Goal: Communication & Community: Answer question/provide support

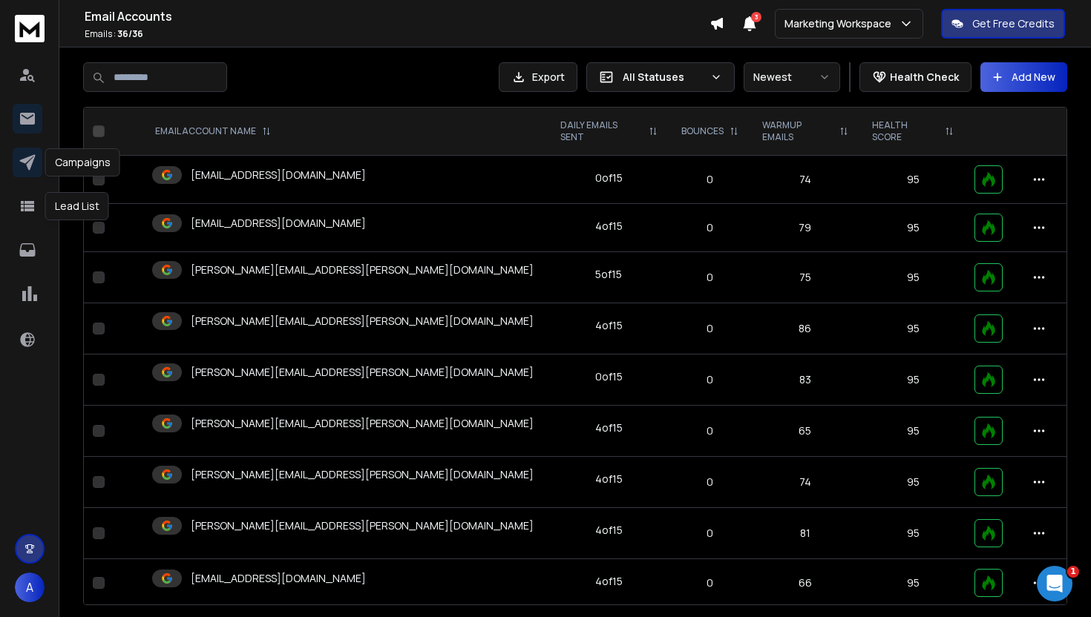
click at [32, 170] on icon at bounding box center [28, 163] width 18 height 18
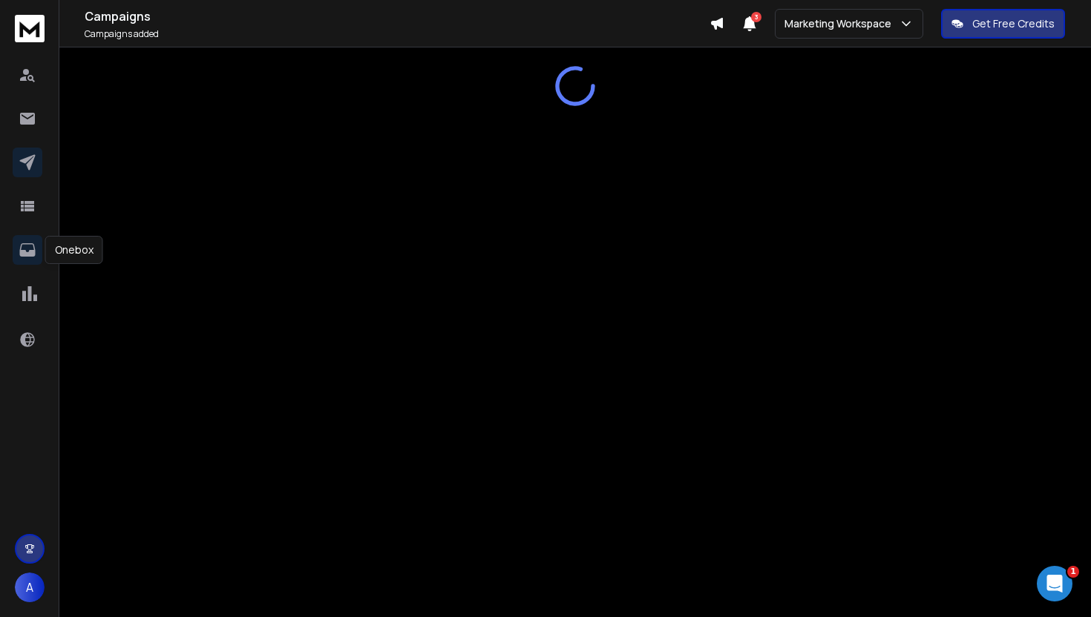
click at [28, 253] on icon at bounding box center [27, 249] width 16 height 13
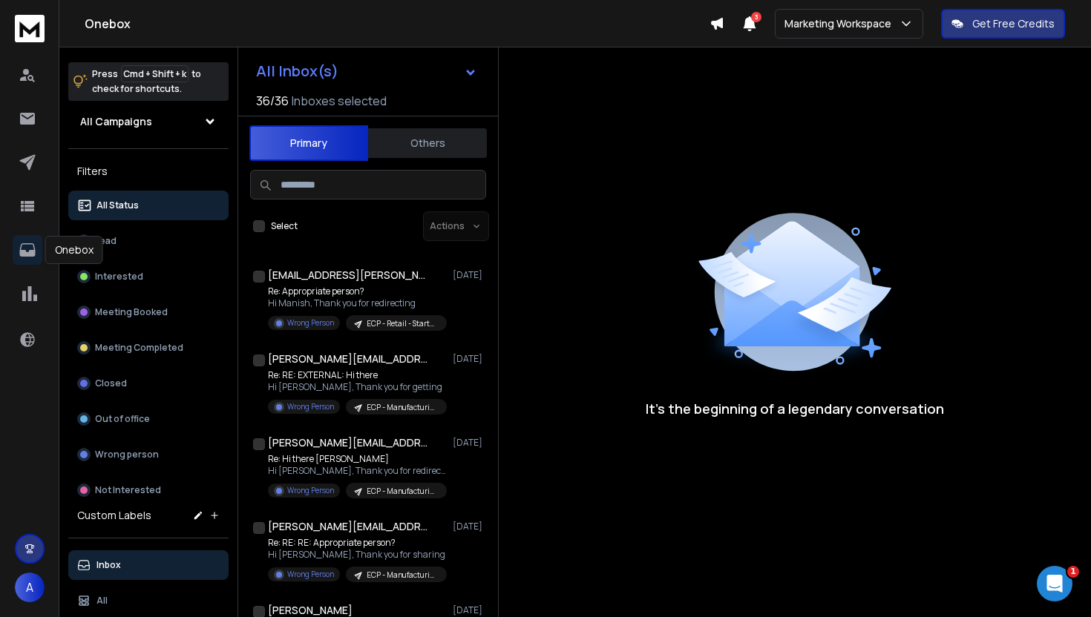
click at [26, 253] on icon at bounding box center [27, 249] width 16 height 13
click at [806, 21] on p "Marketing Workspace" at bounding box center [840, 23] width 113 height 15
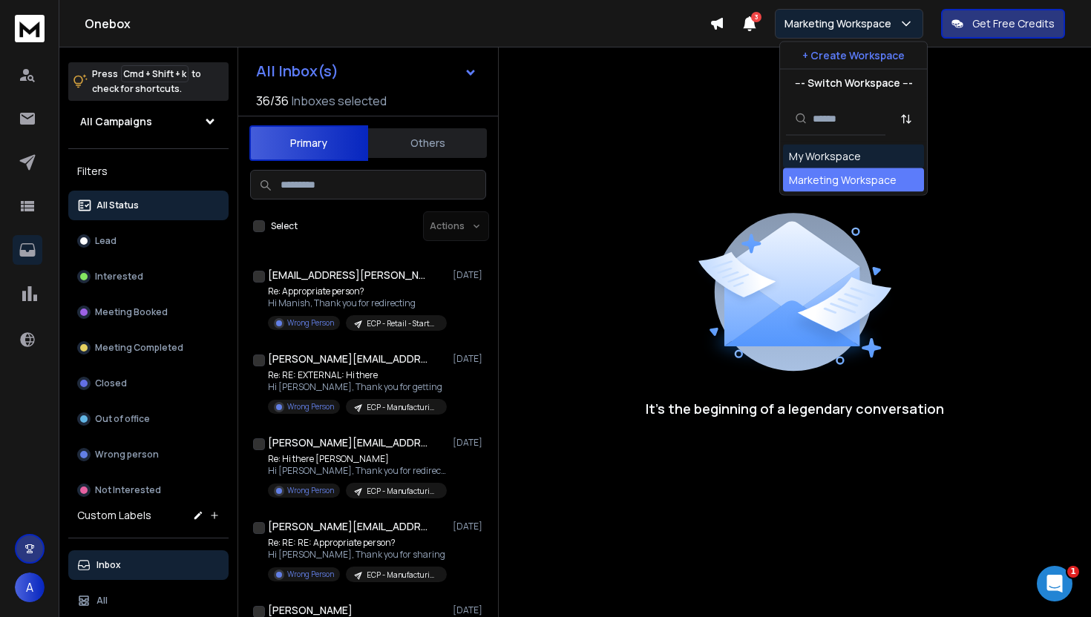
click at [806, 21] on p "Marketing Workspace" at bounding box center [840, 23] width 113 height 15
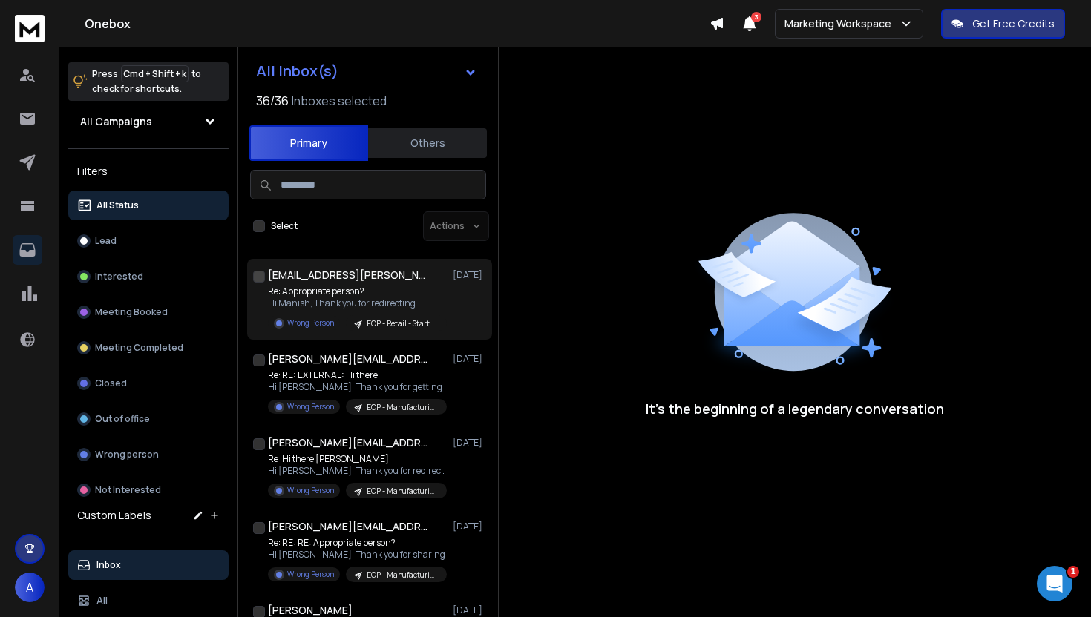
click at [407, 286] on p "Re: Appropriate person?" at bounding box center [357, 292] width 178 height 12
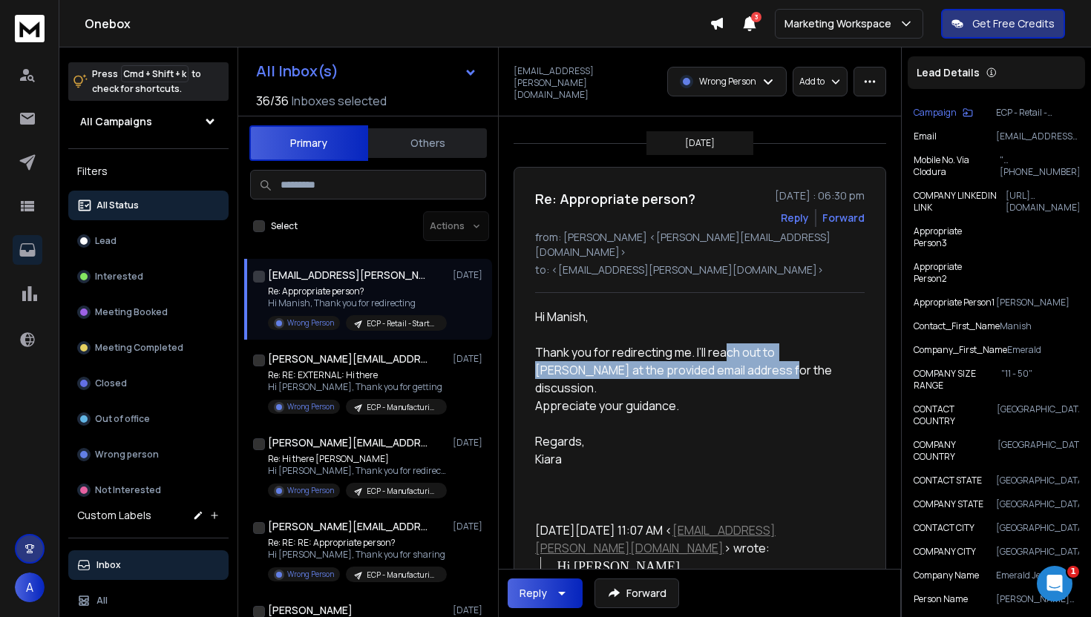
drag, startPoint x: 725, startPoint y: 333, endPoint x: 724, endPoint y: 351, distance: 17.9
click at [723, 351] on div "Thank you for redirecting me. I’ll reach out to [PERSON_NAME] at the provided e…" at bounding box center [694, 361] width 318 height 71
click at [724, 351] on div "Thank you for redirecting me. I’ll reach out to [PERSON_NAME] at the provided e…" at bounding box center [694, 361] width 318 height 71
drag, startPoint x: 699, startPoint y: 329, endPoint x: 701, endPoint y: 370, distance: 40.8
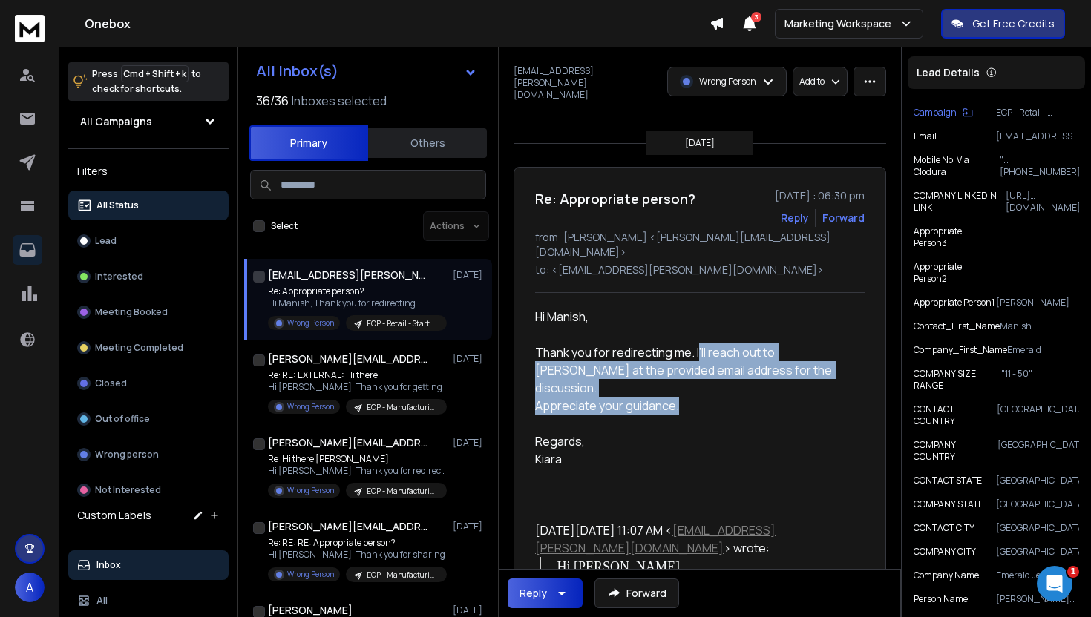
click at [701, 397] on div "Appreciate your guidance." at bounding box center [694, 406] width 318 height 18
drag, startPoint x: 696, startPoint y: 329, endPoint x: 695, endPoint y: 365, distance: 36.4
click at [696, 397] on div "Appreciate your guidance." at bounding box center [694, 406] width 318 height 18
drag, startPoint x: 693, startPoint y: 324, endPoint x: 692, endPoint y: 366, distance: 41.6
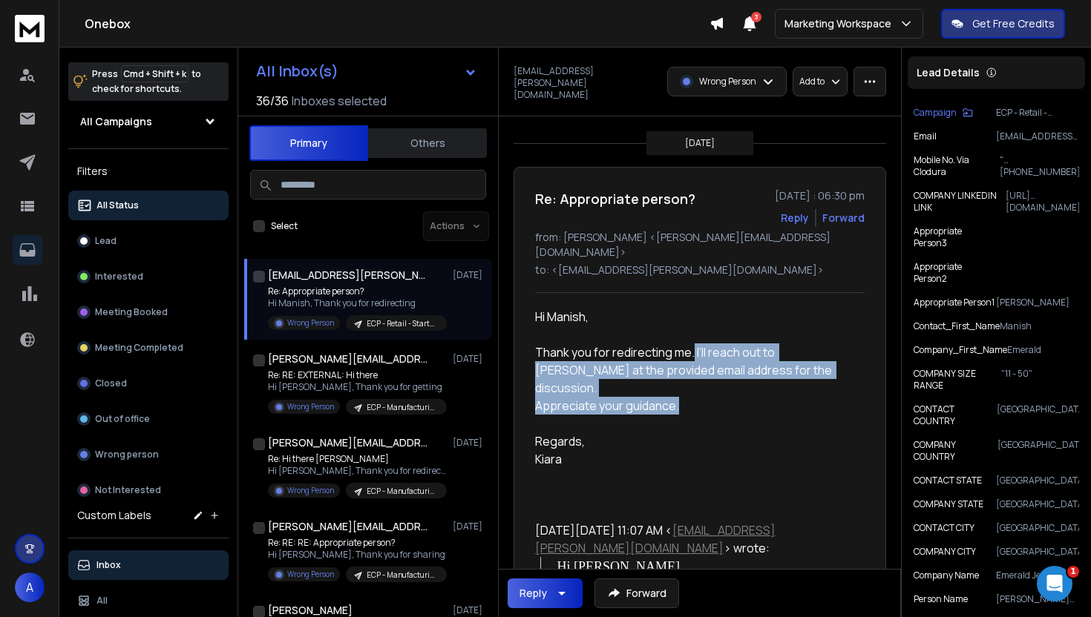
click at [692, 397] on div "Appreciate your guidance." at bounding box center [694, 406] width 318 height 18
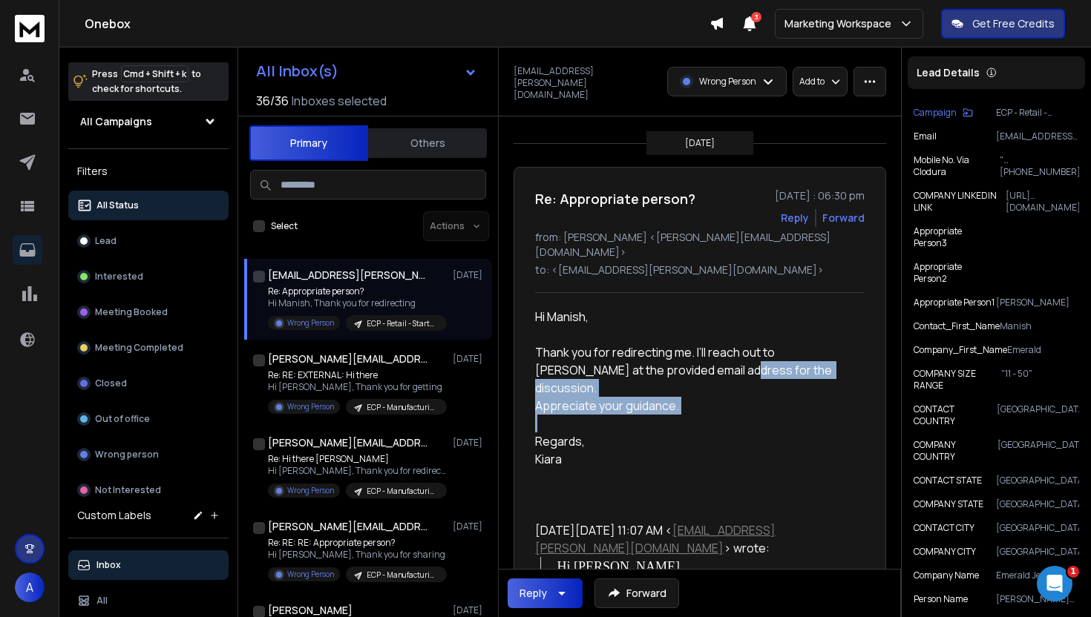
drag, startPoint x: 690, startPoint y: 339, endPoint x: 684, endPoint y: 381, distance: 42.0
click at [684, 415] on div "Regards, Kiara" at bounding box center [694, 441] width 318 height 53
drag, startPoint x: 537, startPoint y: 365, endPoint x: 653, endPoint y: 380, distance: 117.5
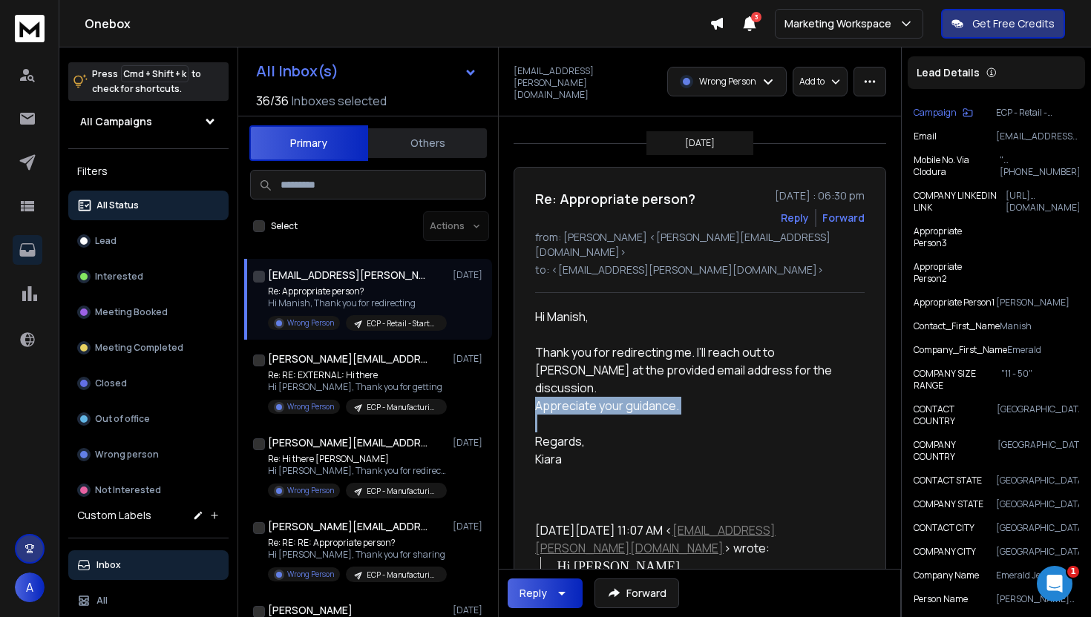
click at [653, 415] on div "Regards, Kiara" at bounding box center [694, 441] width 318 height 53
drag, startPoint x: 564, startPoint y: 422, endPoint x: 531, endPoint y: 296, distance: 129.6
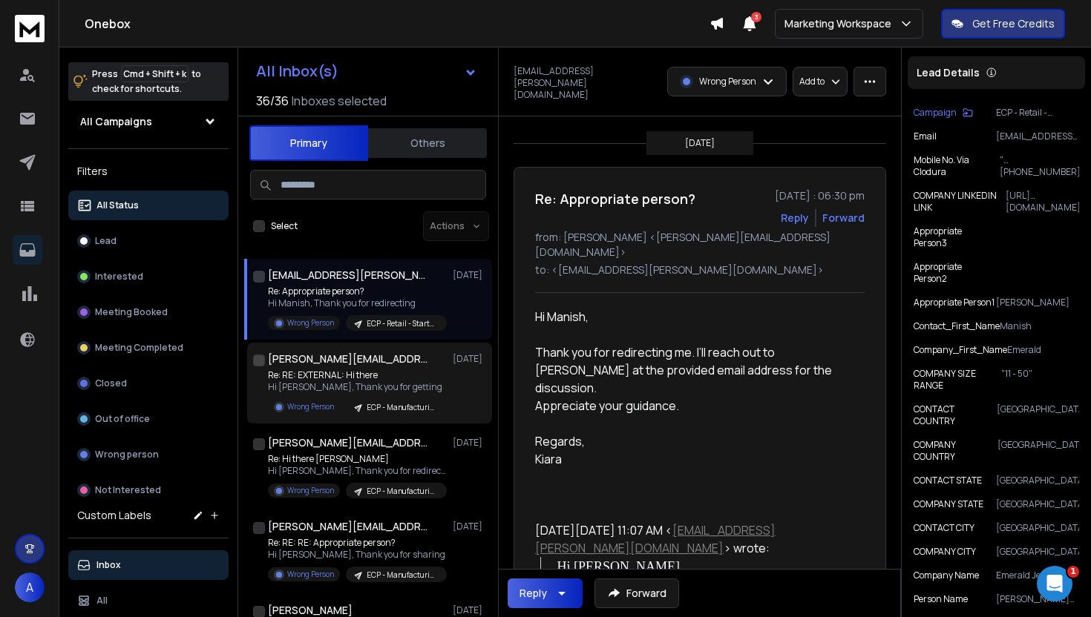
click at [362, 378] on p "Re: RE: EXTERNAL: Hi there" at bounding box center [357, 376] width 178 height 12
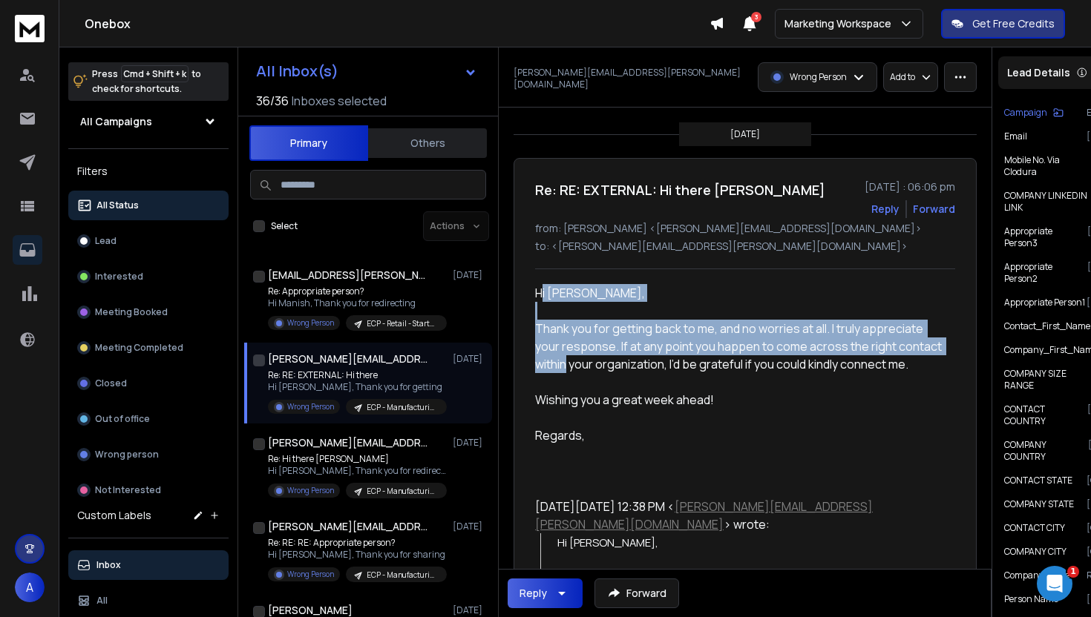
drag, startPoint x: 543, startPoint y: 285, endPoint x: 568, endPoint y: 373, distance: 91.6
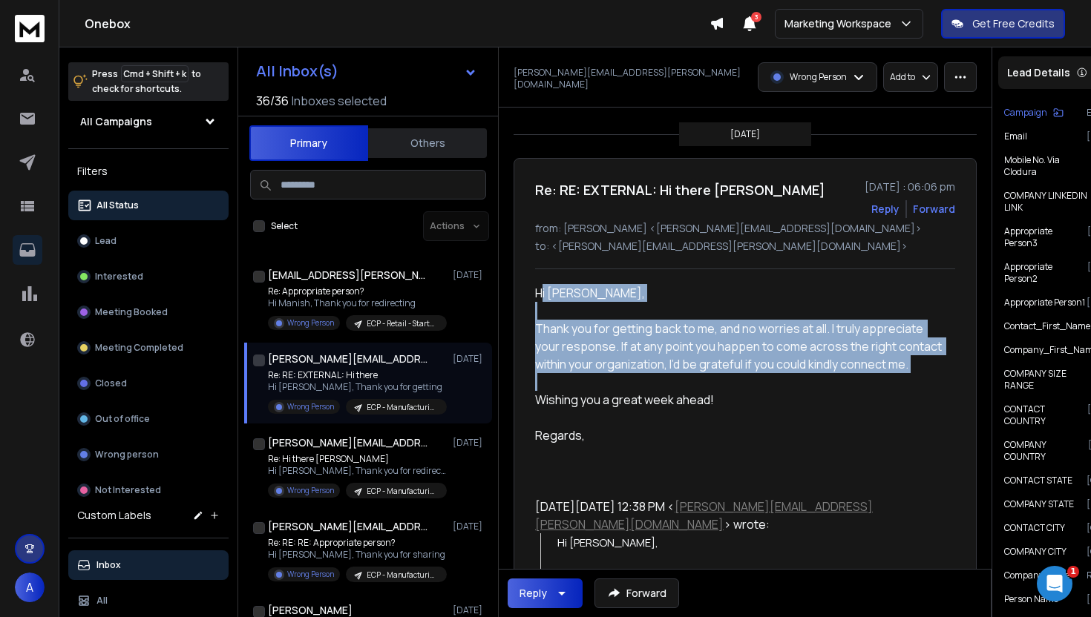
click at [568, 373] on div "Wishing you a great week ahead!" at bounding box center [739, 391] width 408 height 36
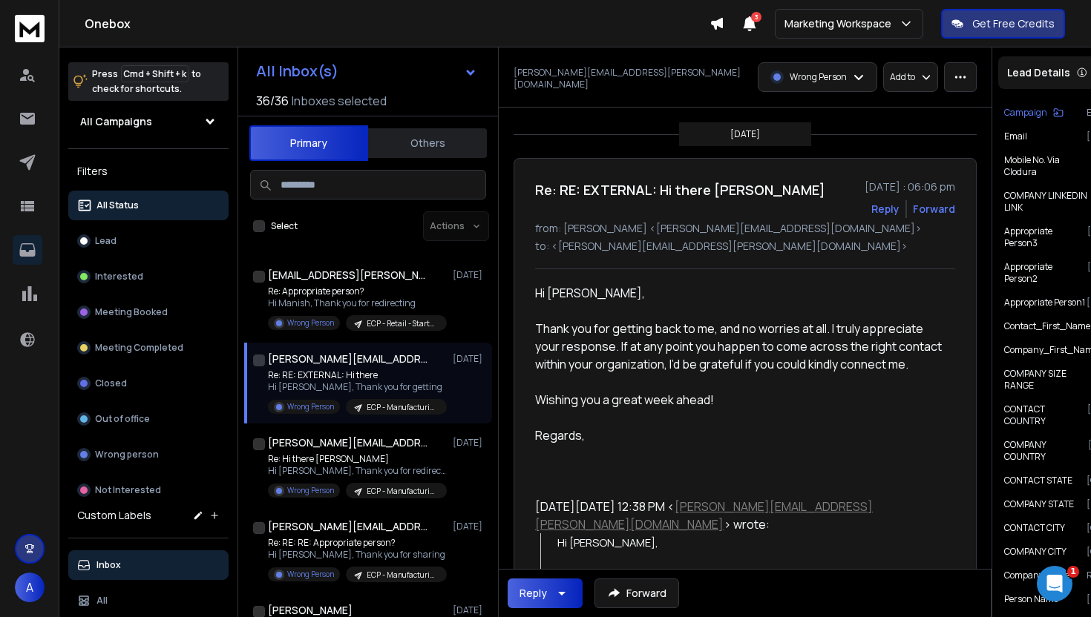
click at [400, 370] on p "Re: RE: EXTERNAL: Hi there" at bounding box center [357, 376] width 178 height 12
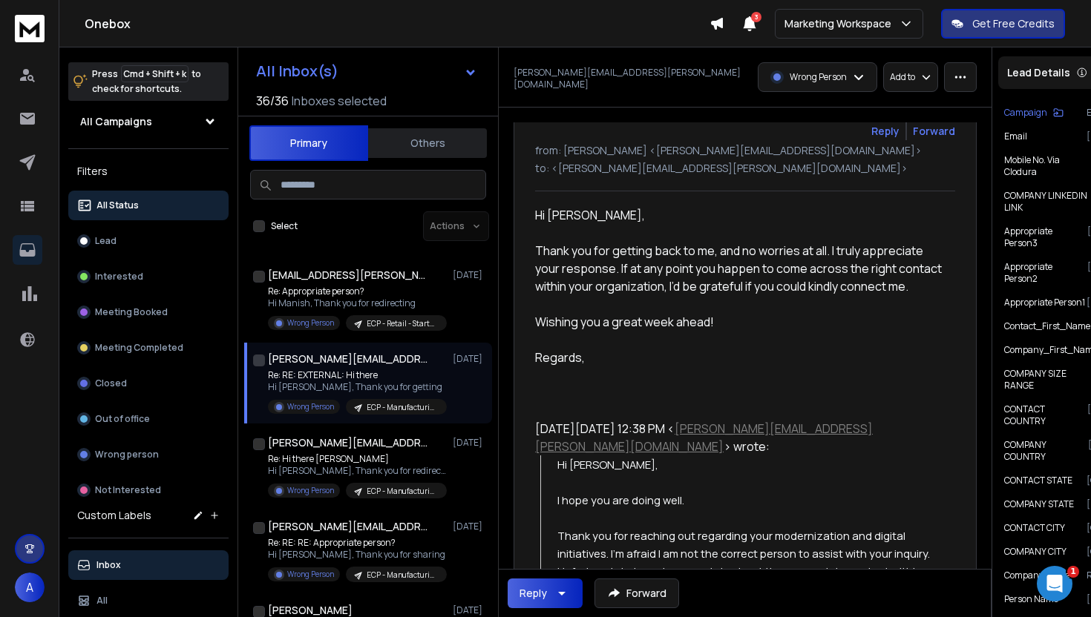
scroll to position [79, 0]
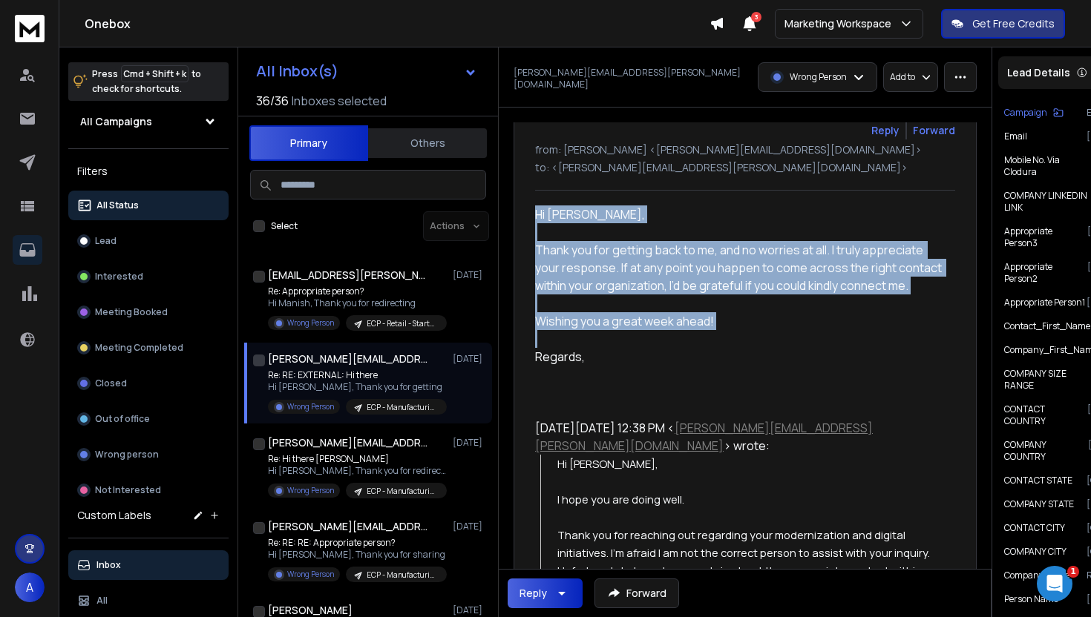
drag, startPoint x: 538, startPoint y: 217, endPoint x: 595, endPoint y: 338, distance: 133.8
click at [595, 338] on div "Regards," at bounding box center [739, 348] width 408 height 36
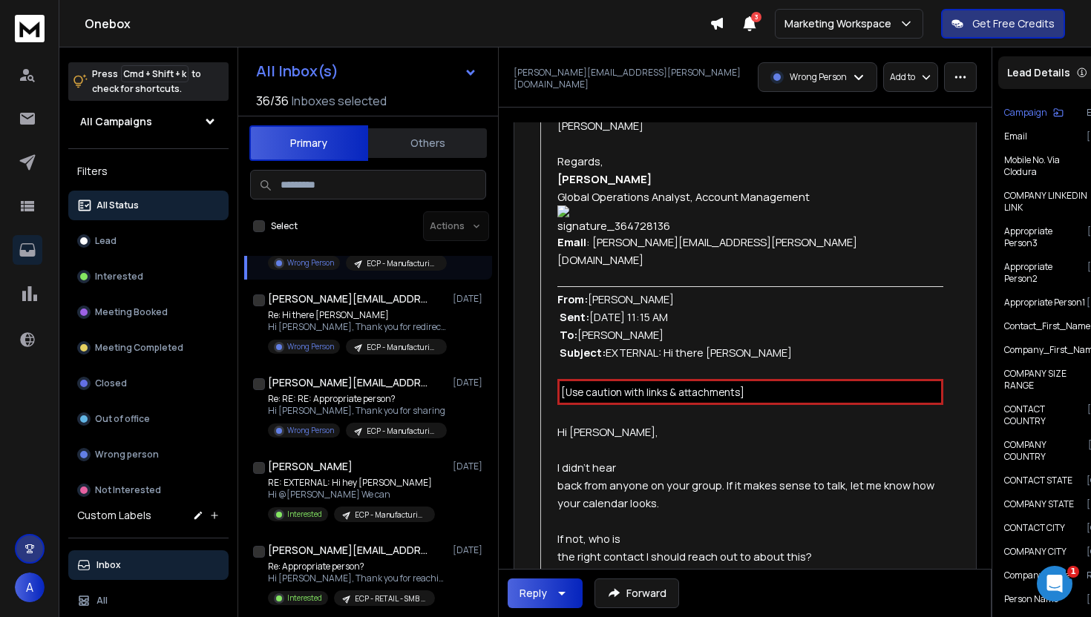
scroll to position [648, 0]
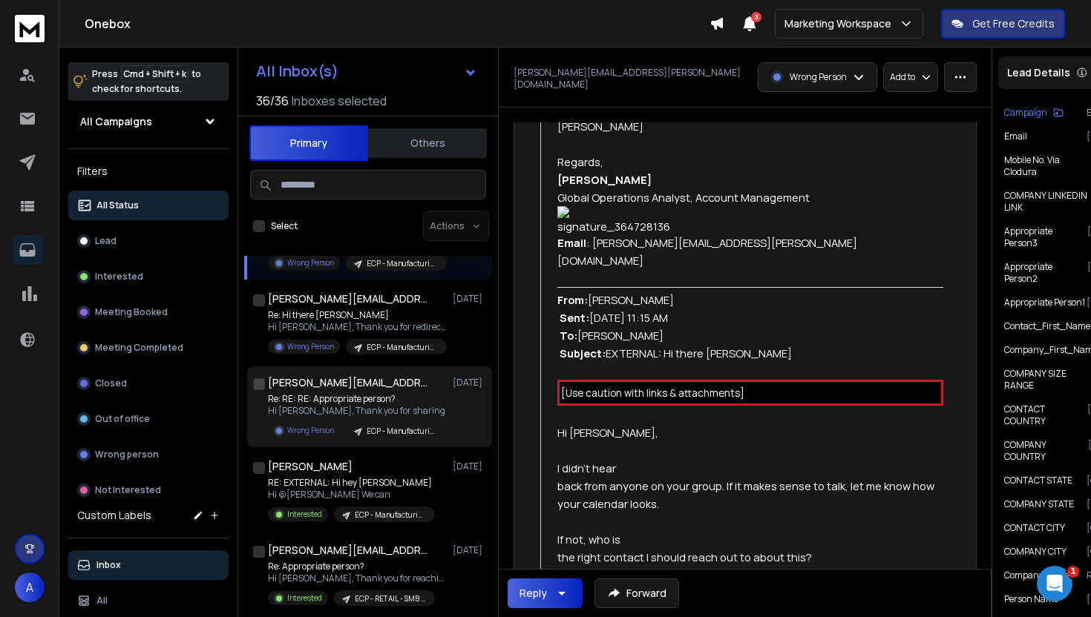
click at [409, 387] on h1 "[PERSON_NAME][EMAIL_ADDRESS][PERSON_NAME][DOMAIN_NAME]" at bounding box center [349, 383] width 163 height 15
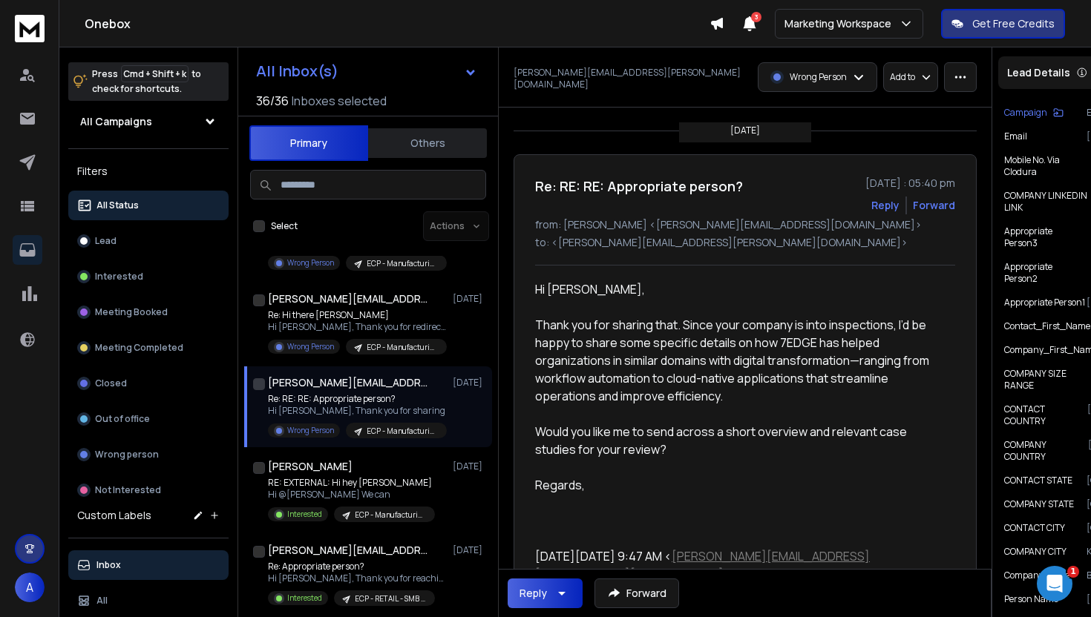
scroll to position [0, 0]
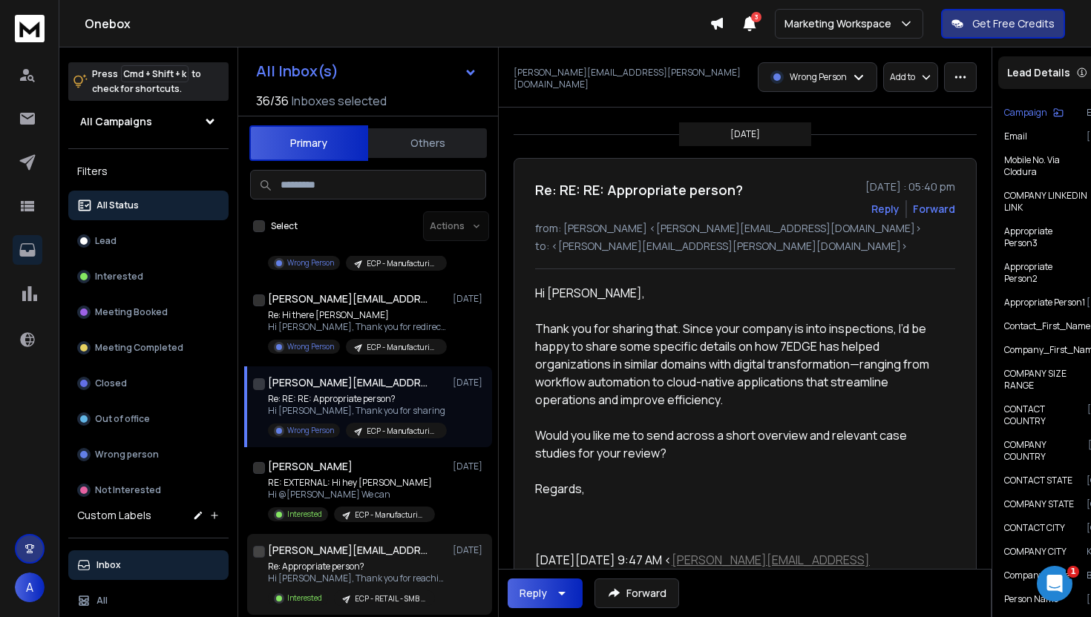
click at [367, 562] on p "Re: Appropriate person?" at bounding box center [357, 567] width 178 height 12
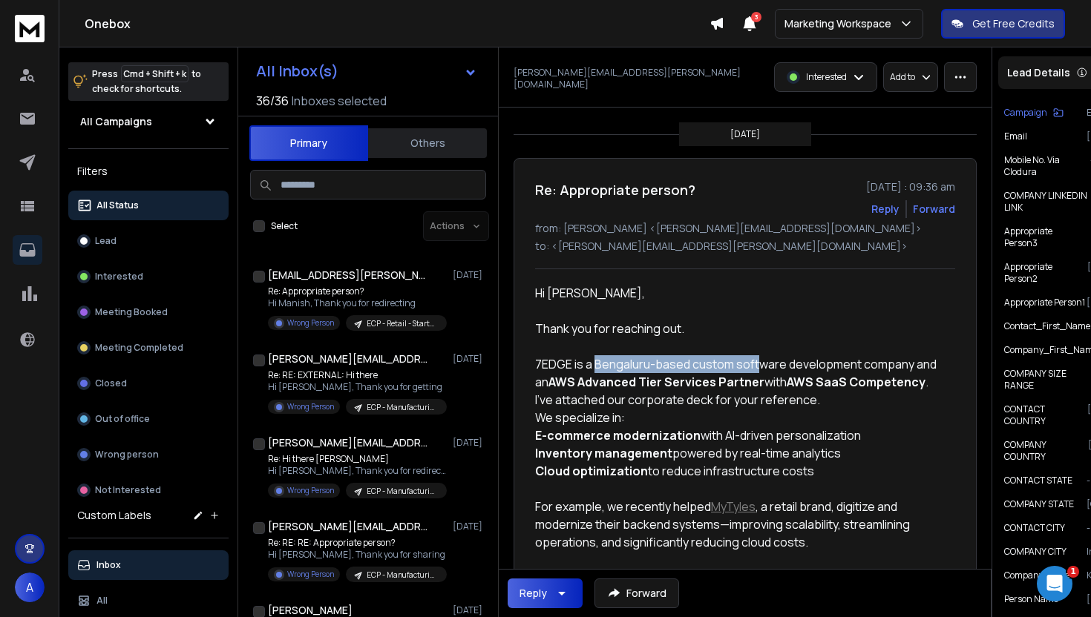
drag, startPoint x: 592, startPoint y: 361, endPoint x: 757, endPoint y: 367, distance: 164.9
click at [757, 367] on div "7EDGE is a Bengaluru-based custom software development company and an AWS Advan…" at bounding box center [739, 373] width 408 height 71
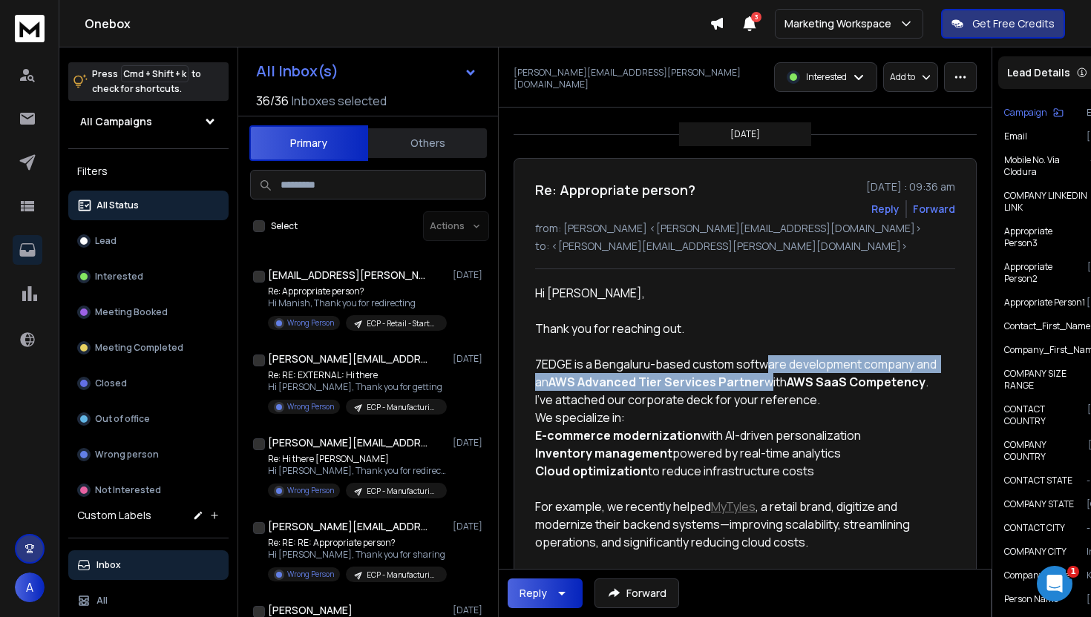
drag, startPoint x: 767, startPoint y: 361, endPoint x: 764, endPoint y: 378, distance: 17.3
click at [764, 378] on div "7EDGE is a Bengaluru-based custom software development company and an AWS Advan…" at bounding box center [739, 373] width 408 height 71
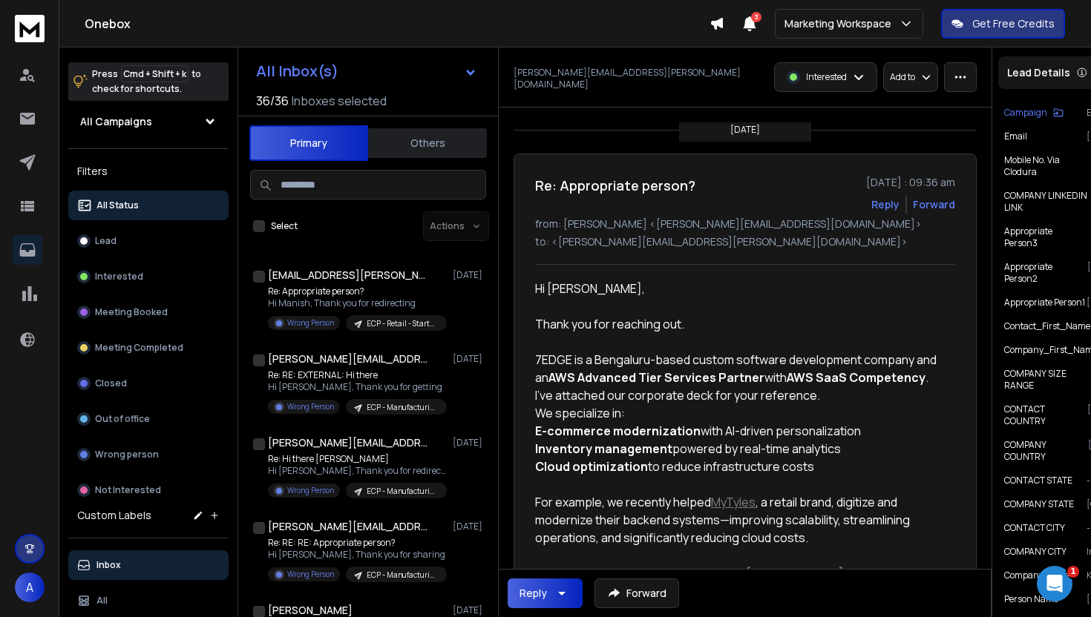
scroll to position [13, 0]
